Goal: Task Accomplishment & Management: Manage account settings

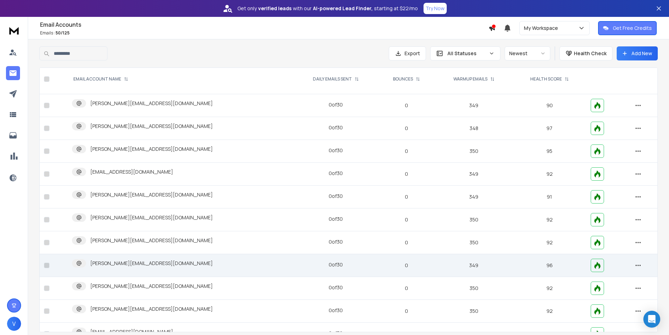
scroll to position [421, 0]
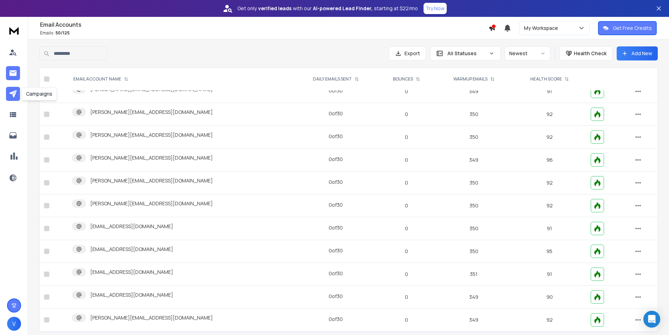
click at [11, 92] on icon at bounding box center [13, 94] width 8 height 8
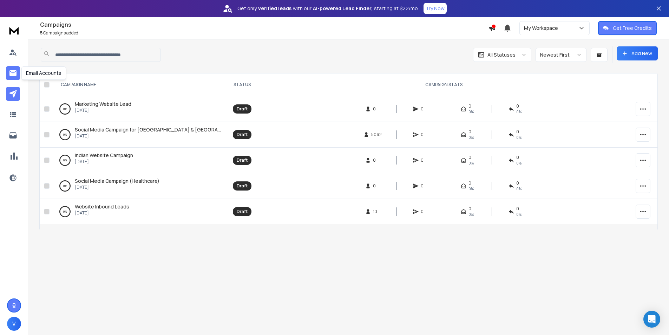
click at [11, 75] on icon at bounding box center [12, 73] width 7 height 6
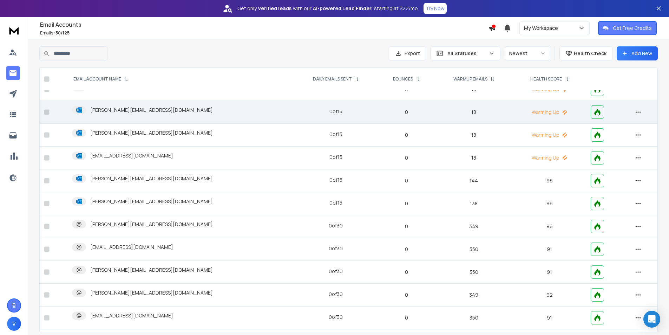
scroll to position [35, 0]
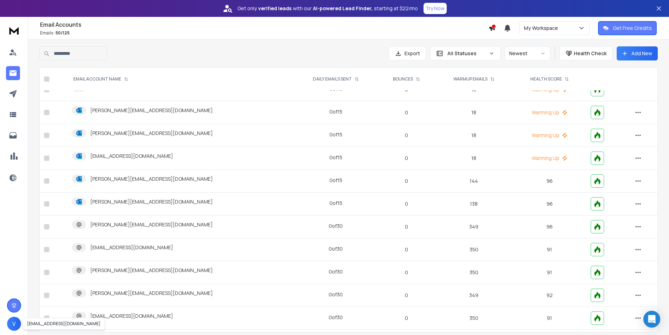
click at [17, 322] on span "V" at bounding box center [14, 323] width 14 height 14
click at [60, 321] on div "Logout" at bounding box center [64, 322] width 67 height 11
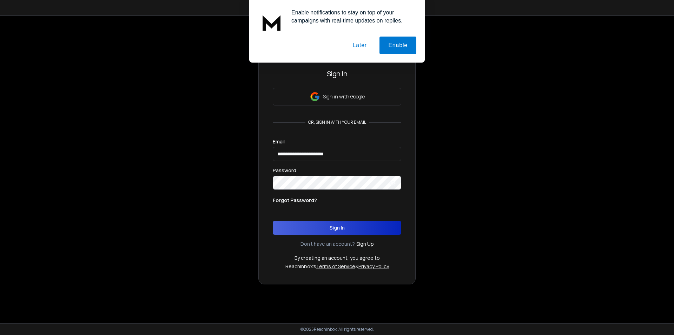
type input "**********"
click at [336, 224] on button "Sign In" at bounding box center [337, 227] width 128 height 14
click at [363, 47] on button "Later" at bounding box center [360, 46] width 32 height 18
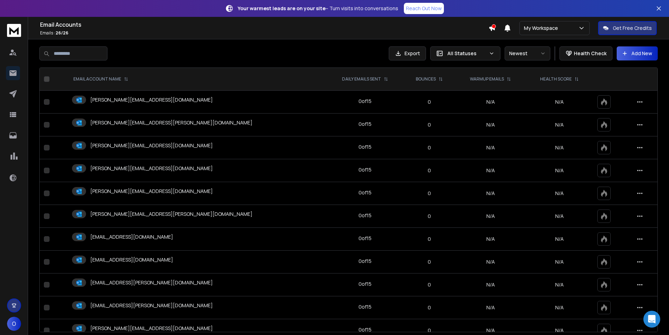
click at [169, 50] on div at bounding box center [211, 53] width 345 height 14
click at [326, 220] on td "0 of 15" at bounding box center [364, 214] width 77 height 18
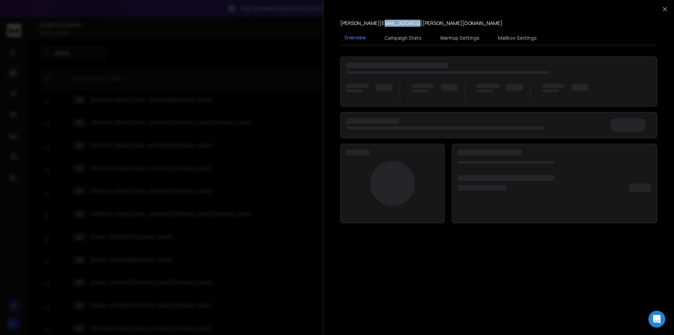
drag, startPoint x: 413, startPoint y: 22, endPoint x: 378, endPoint y: 23, distance: 34.8
click at [379, 23] on div "[PERSON_NAME][EMAIL_ADDRESS][PERSON_NAME][DOMAIN_NAME]" at bounding box center [498, 23] width 317 height 7
copy p "[DOMAIN_NAME]"
click at [227, 78] on div at bounding box center [337, 167] width 674 height 335
